Goal: Task Accomplishment & Management: Manage account settings

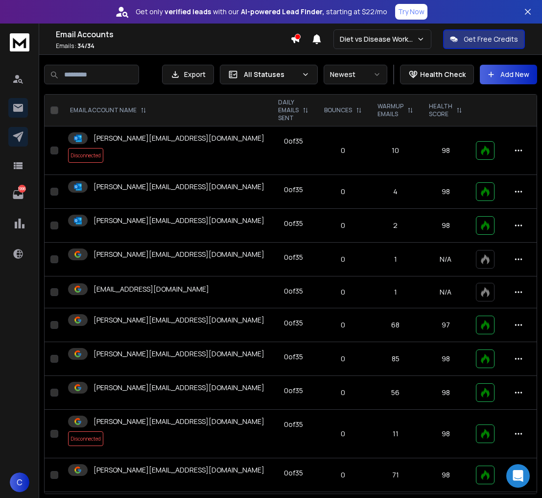
click at [17, 136] on icon at bounding box center [18, 136] width 10 height 10
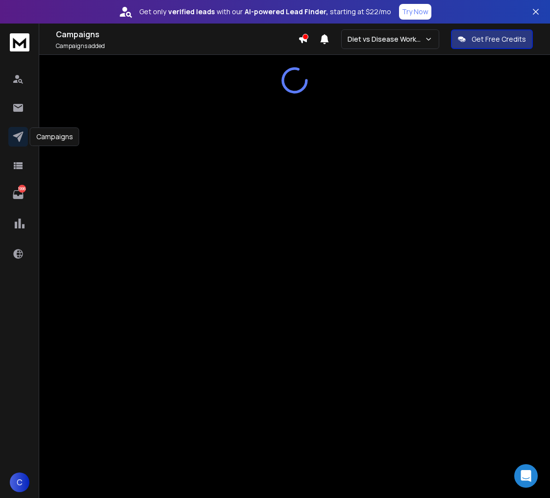
click at [17, 136] on icon at bounding box center [18, 136] width 10 height 10
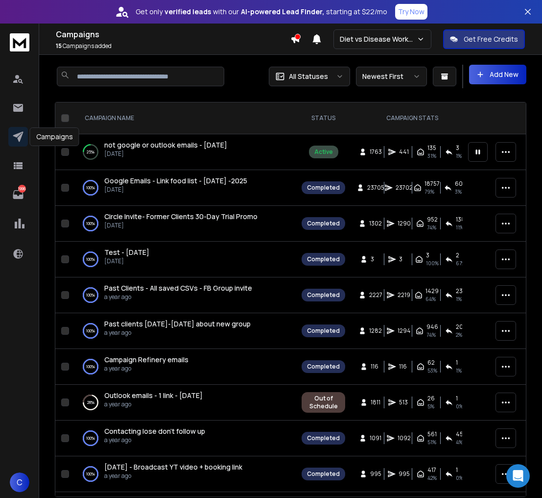
click at [26, 134] on link at bounding box center [18, 137] width 20 height 20
click at [139, 178] on span "Google Emails - Link food list - [DATE] -2025" at bounding box center [175, 180] width 143 height 9
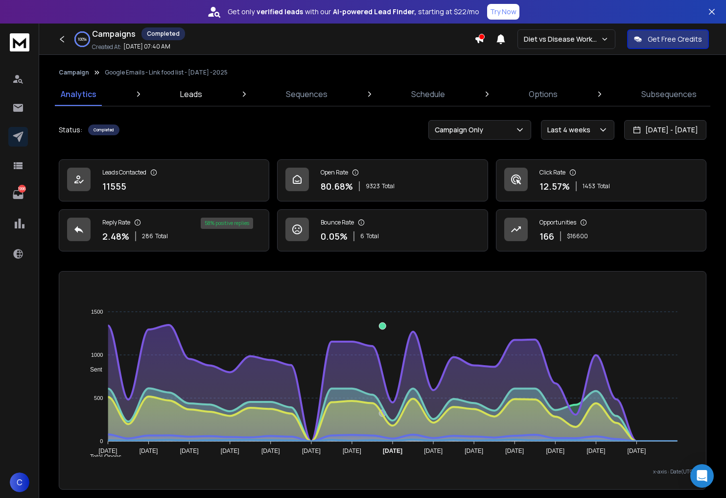
click at [202, 99] on p "Leads" at bounding box center [191, 94] width 22 height 12
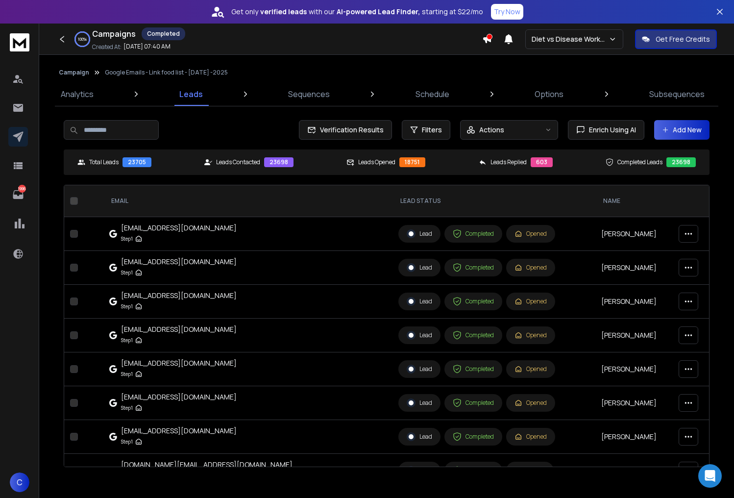
click at [557, 130] on button "Add New" at bounding box center [681, 130] width 55 height 20
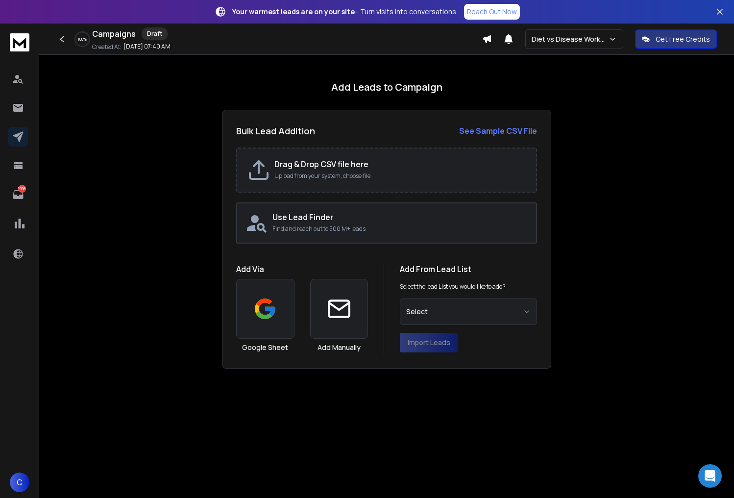
click at [338, 158] on div "Drag & Drop CSV file here Upload from your system, choose file" at bounding box center [386, 169] width 301 height 45
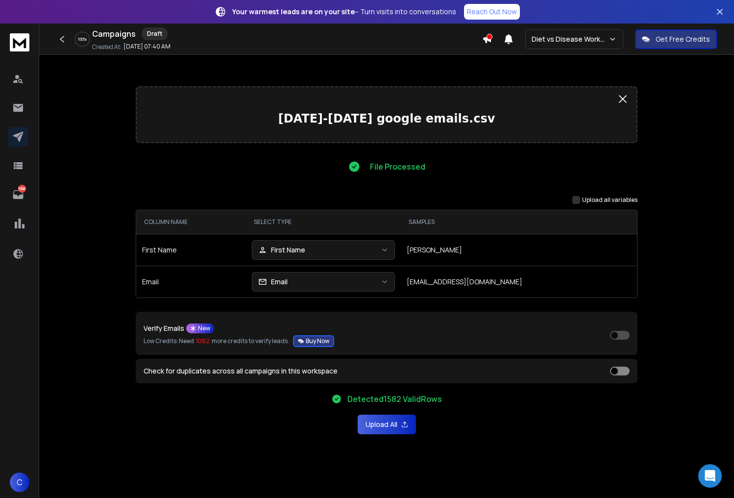
click at [557, 371] on button "Check for duplicates across all campaigns in this workspace" at bounding box center [620, 370] width 20 height 9
click at [387, 420] on button "Upload All" at bounding box center [387, 424] width 58 height 20
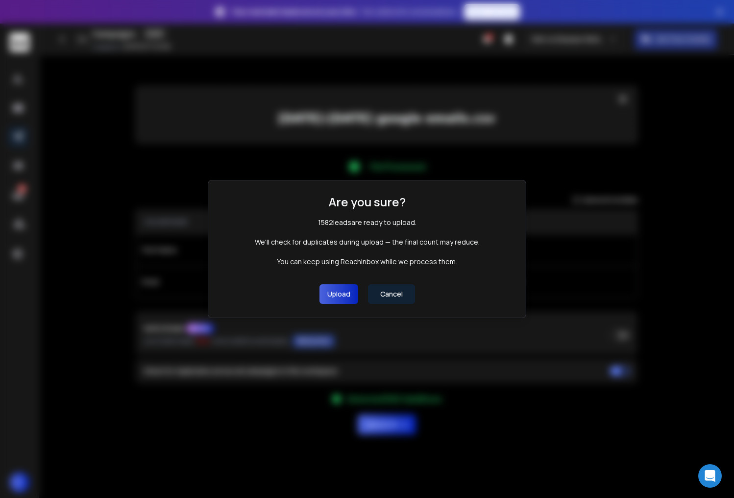
click at [341, 296] on button "Upload" at bounding box center [338, 294] width 39 height 20
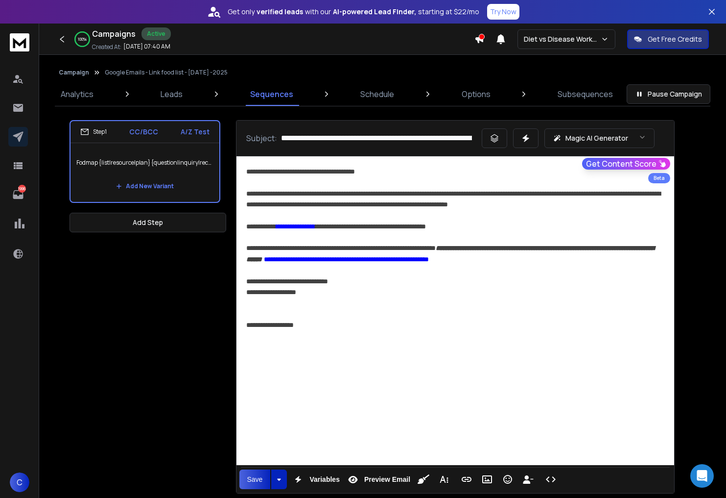
click at [160, 268] on div "Step 1 CC/BCC A/Z Test Fodmap {list|resource|plan} {question|inquiry|received} …" at bounding box center [148, 306] width 157 height 373
click at [24, 138] on link at bounding box center [18, 137] width 20 height 20
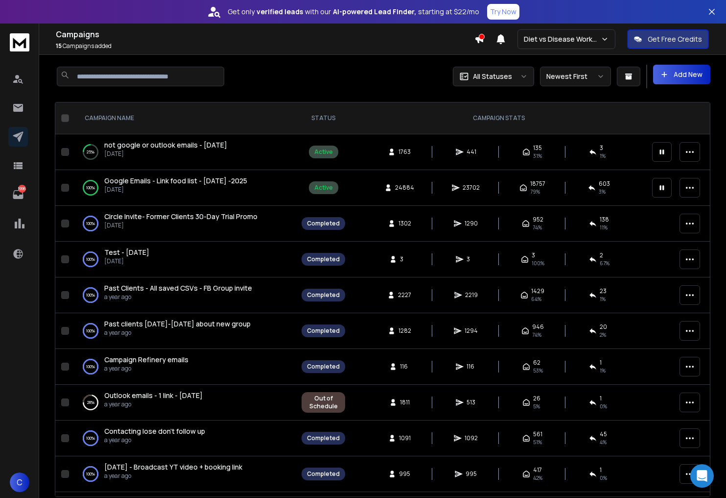
click at [169, 143] on span "not google or outlook emails - [DATE]" at bounding box center [165, 144] width 123 height 9
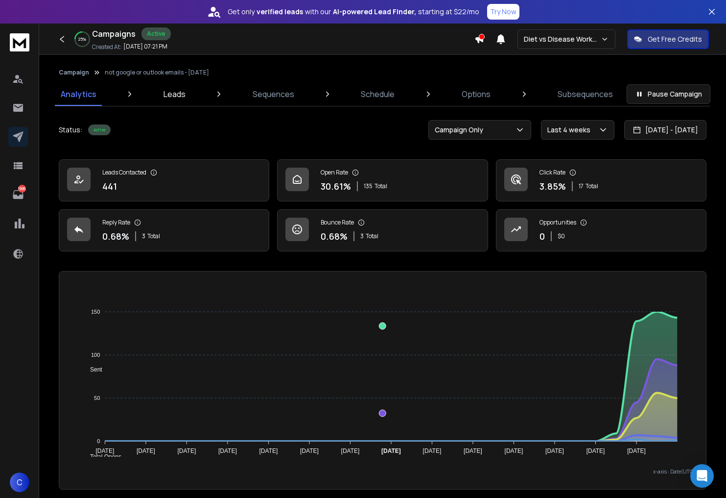
click at [172, 89] on p "Leads" at bounding box center [175, 94] width 22 height 12
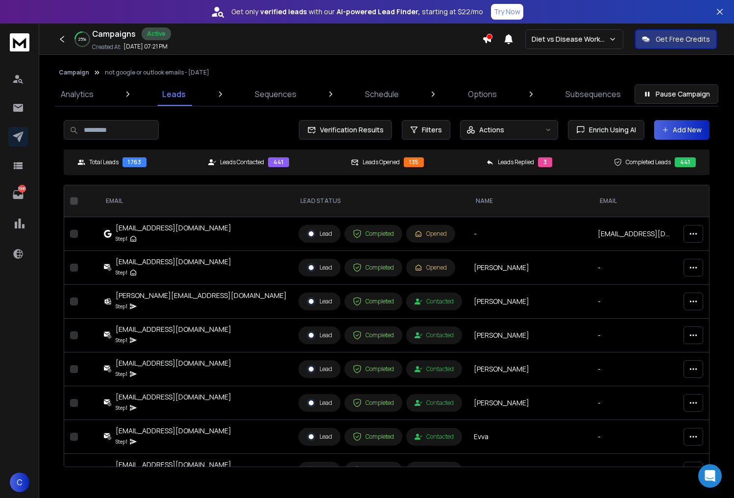
click at [557, 135] on button "Add New" at bounding box center [681, 130] width 55 height 20
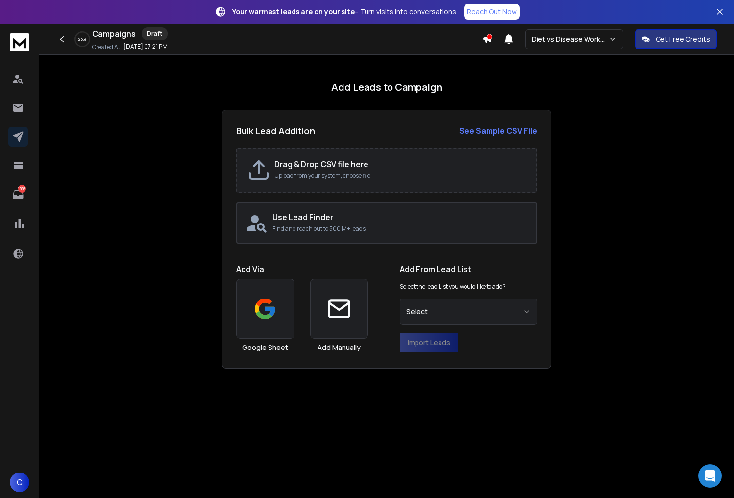
click at [376, 163] on h2 "Drag & Drop CSV file here" at bounding box center [400, 164] width 252 height 12
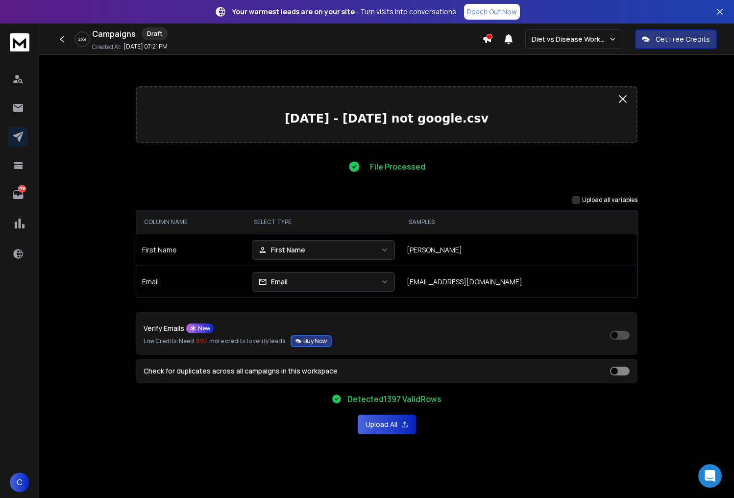
click at [557, 375] on button "Check for duplicates across all campaigns in this workspace" at bounding box center [620, 370] width 20 height 9
click at [403, 425] on icon at bounding box center [404, 424] width 7 height 7
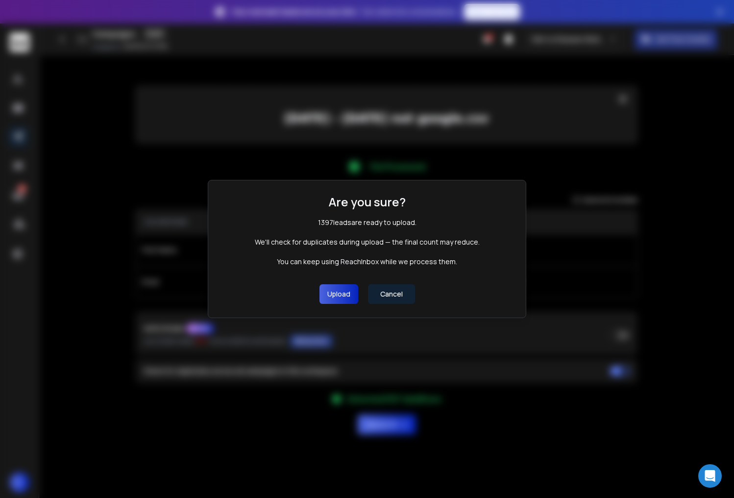
click at [351, 306] on div "Are you sure? 1397 lead s are ready to upload. We'll check for duplicates durin…" at bounding box center [367, 249] width 318 height 138
click at [348, 294] on button "Upload" at bounding box center [338, 294] width 39 height 20
